Goal: Task Accomplishment & Management: Use online tool/utility

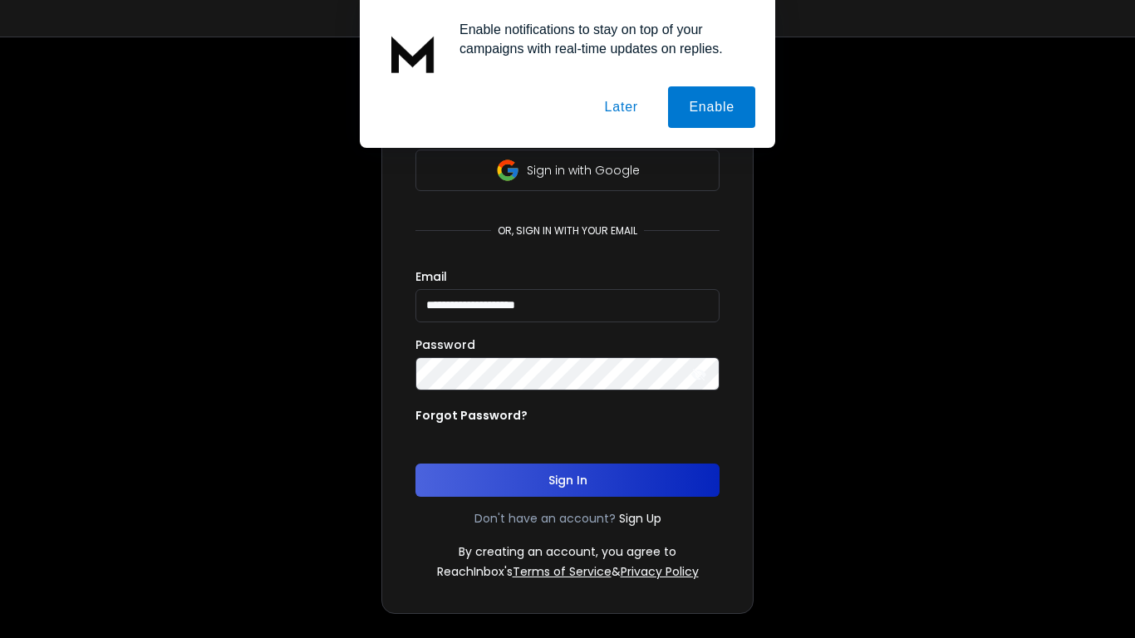
type input "**********"
click at [568, 479] on button "Sign In" at bounding box center [567, 480] width 304 height 33
